Goal: Navigation & Orientation: Find specific page/section

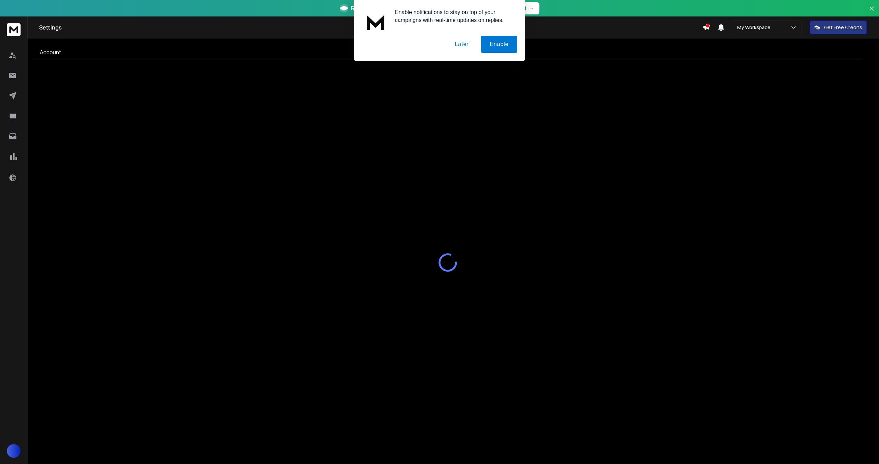
click at [459, 43] on button "Later" at bounding box center [461, 44] width 31 height 17
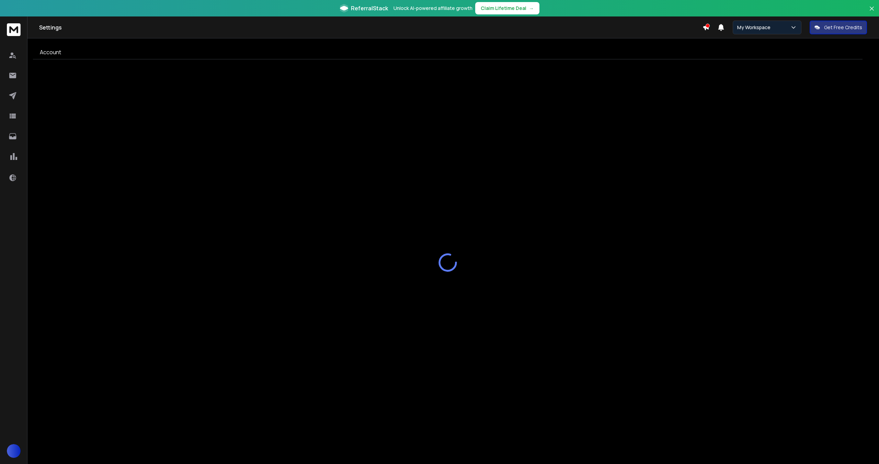
click at [763, 29] on p "My Workspace" at bounding box center [756, 27] width 36 height 7
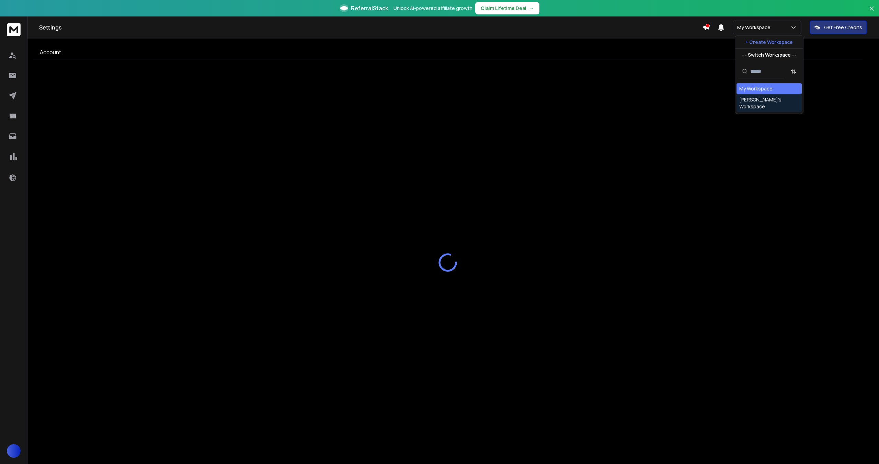
click at [776, 100] on div "[PERSON_NAME]'s Workspace" at bounding box center [770, 104] width 60 height 14
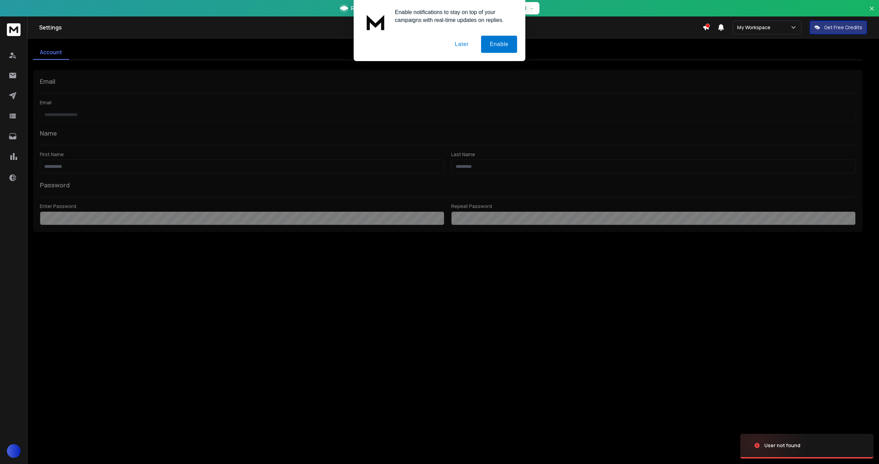
click at [458, 44] on button "Later" at bounding box center [461, 44] width 31 height 17
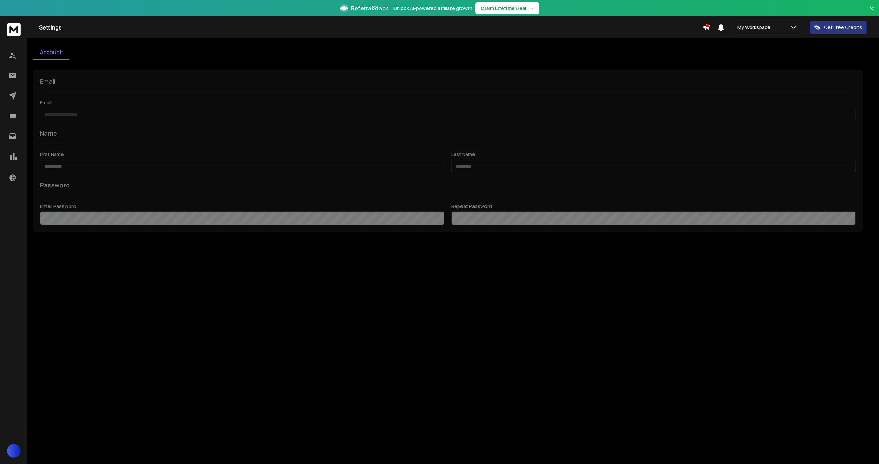
click at [54, 166] on div "Email Email Name First Name Last Name Password Enter Password Repeat Password" at bounding box center [448, 263] width 830 height 387
click at [12, 76] on icon at bounding box center [12, 75] width 7 height 5
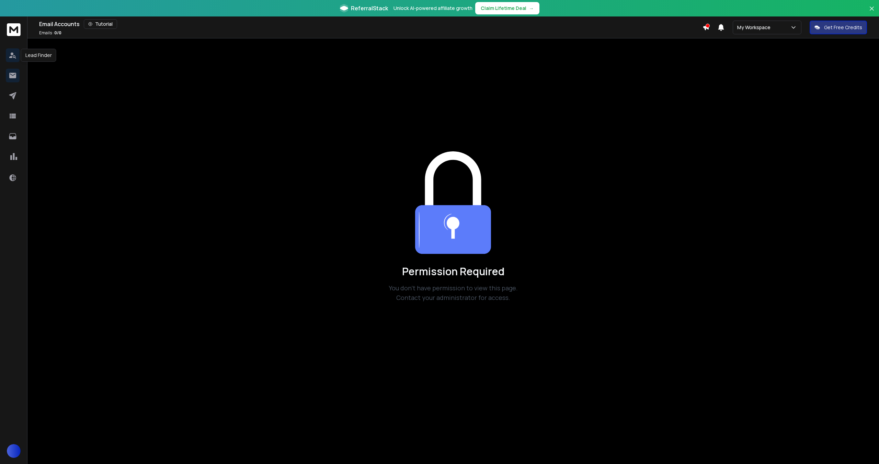
click at [12, 56] on icon at bounding box center [13, 55] width 8 height 8
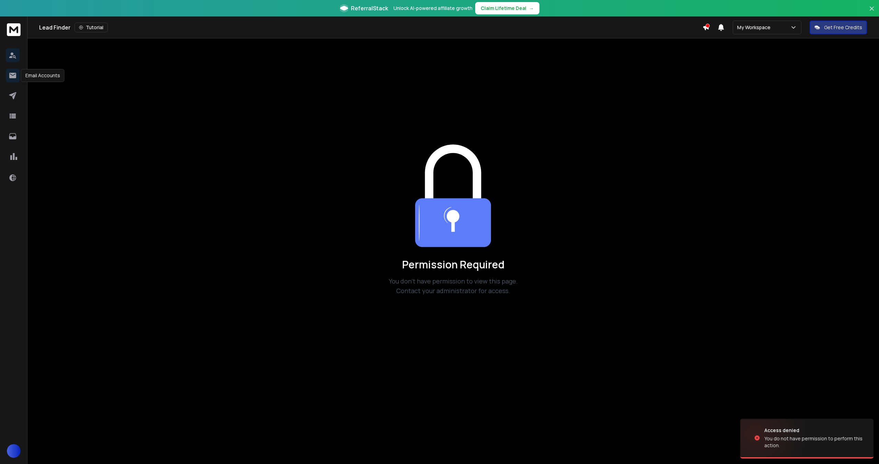
click at [12, 78] on icon at bounding box center [12, 75] width 7 height 5
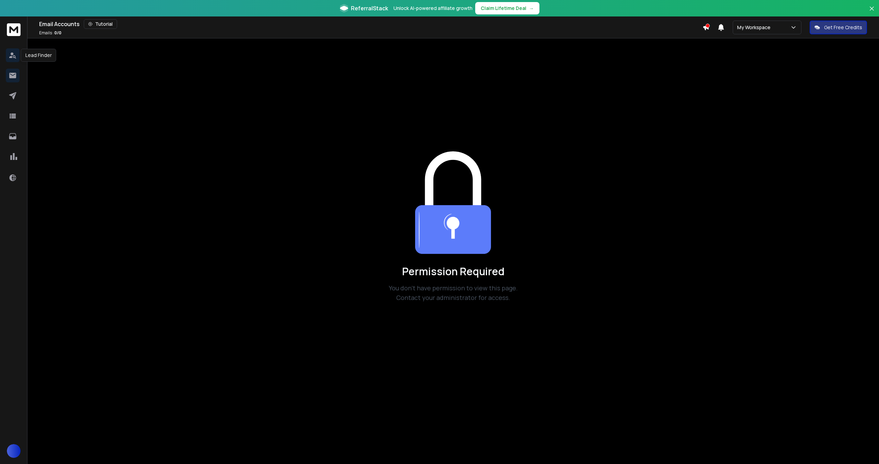
click at [11, 55] on circle at bounding box center [12, 54] width 3 height 3
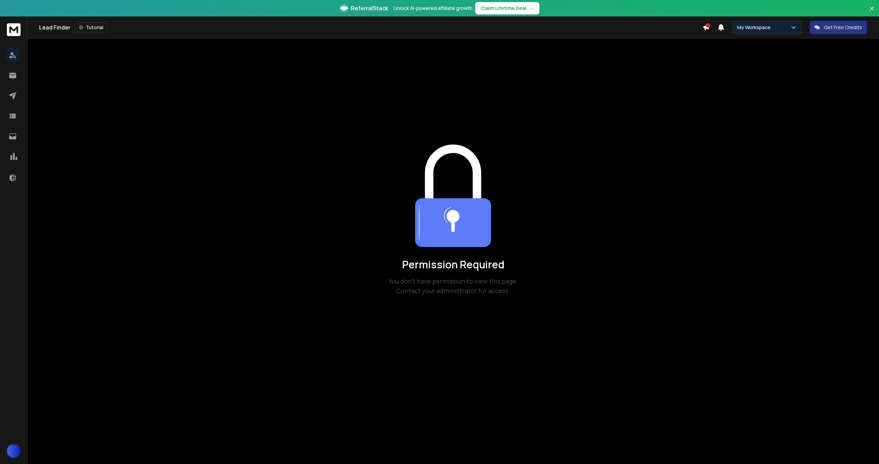
click at [763, 28] on p "My Workspace" at bounding box center [756, 27] width 36 height 7
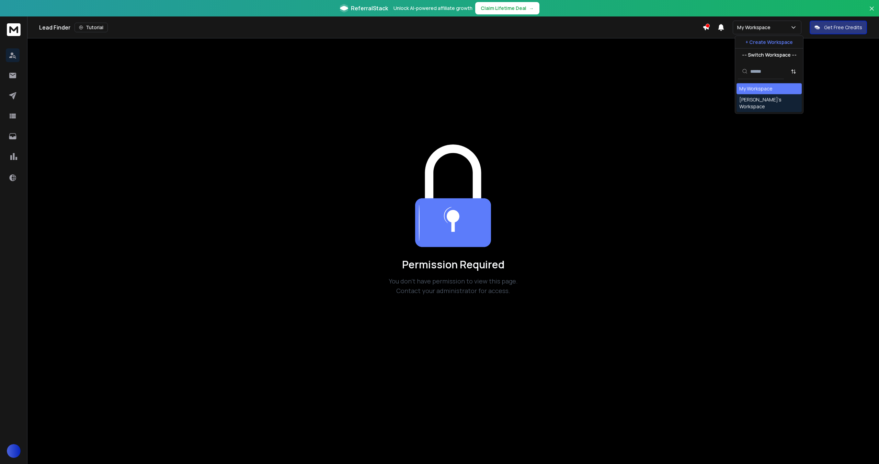
click at [761, 100] on div "[PERSON_NAME]'s Workspace" at bounding box center [770, 104] width 60 height 14
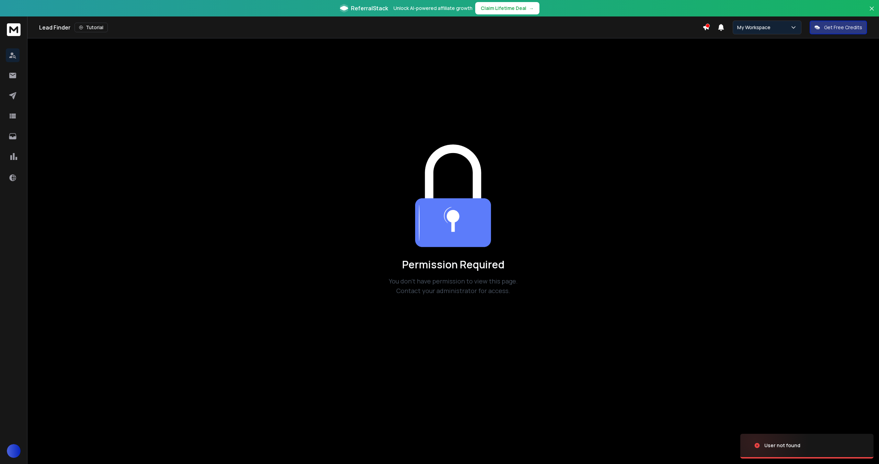
click at [762, 28] on p "My Workspace" at bounding box center [756, 27] width 36 height 7
